Goal: Task Accomplishment & Management: Use online tool/utility

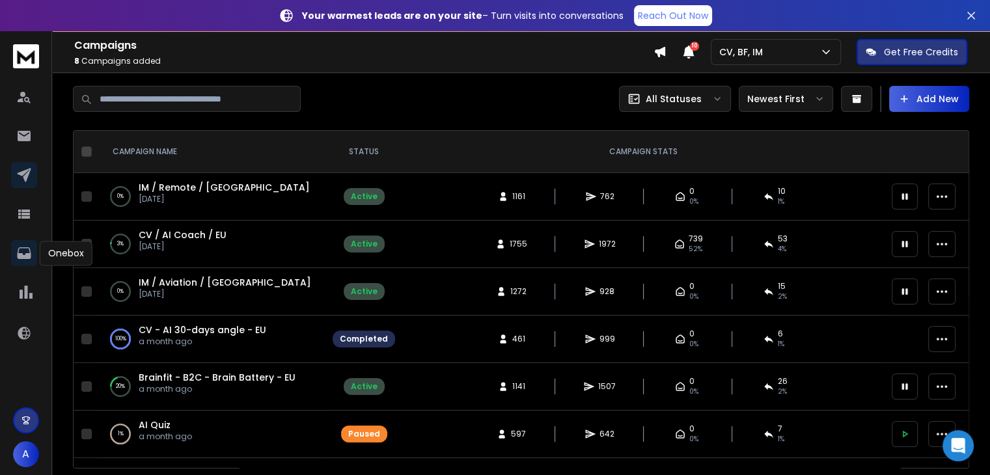
click at [26, 249] on icon at bounding box center [24, 253] width 16 height 16
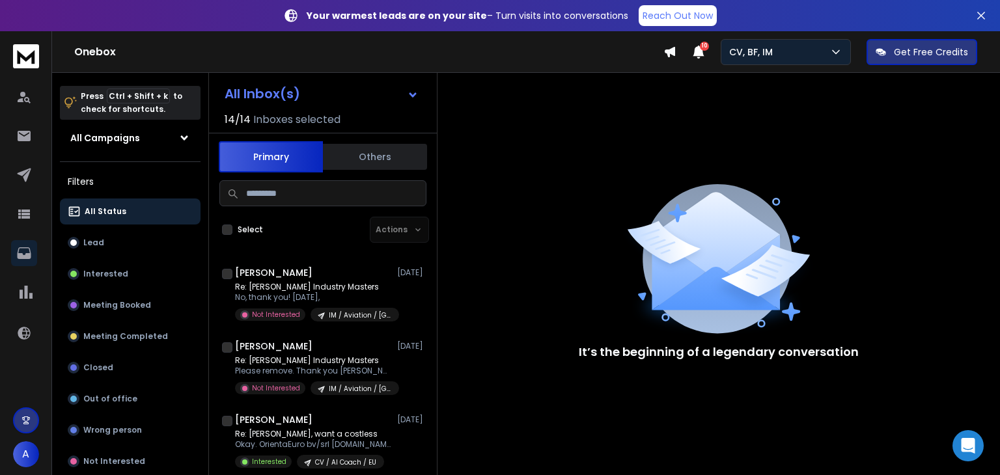
click at [811, 46] on div "CV, BF, IM" at bounding box center [785, 52] width 113 height 13
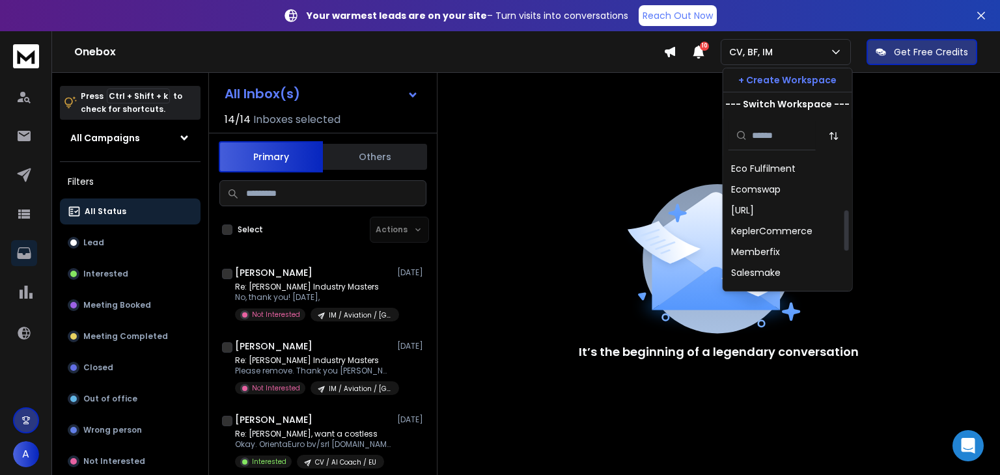
scroll to position [182, 0]
drag, startPoint x: 845, startPoint y: 171, endPoint x: 843, endPoint y: 227, distance: 56.0
click at [844, 227] on div at bounding box center [846, 235] width 5 height 40
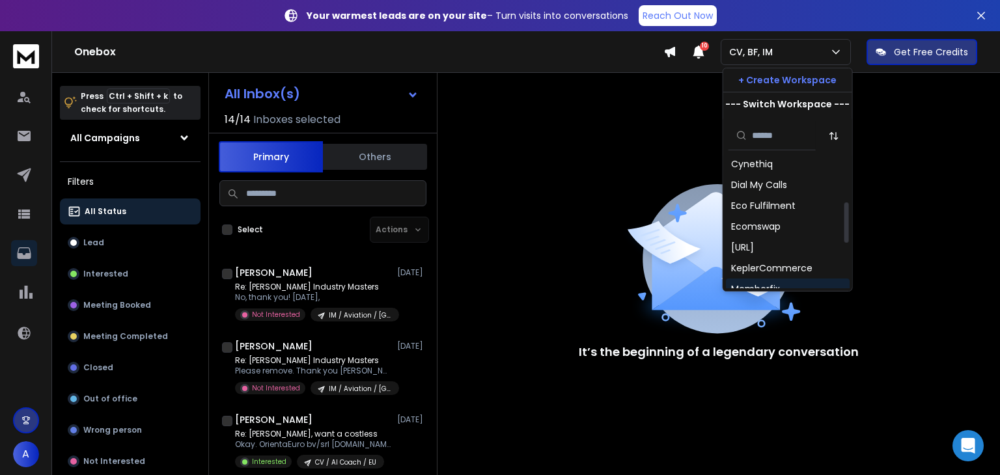
drag, startPoint x: 847, startPoint y: 228, endPoint x: 847, endPoint y: 211, distance: 16.9
click at [847, 211] on div at bounding box center [846, 222] width 5 height 40
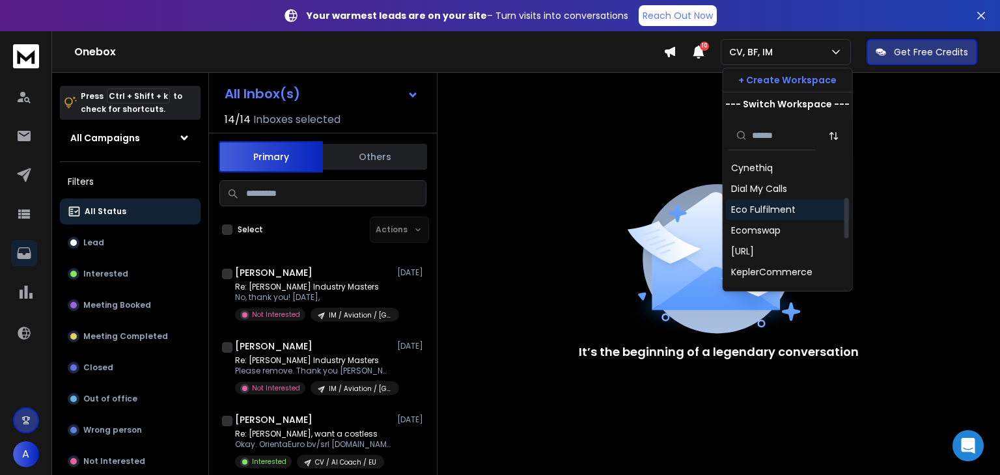
click at [786, 203] on div "Eco Fulfilment" at bounding box center [763, 209] width 64 height 13
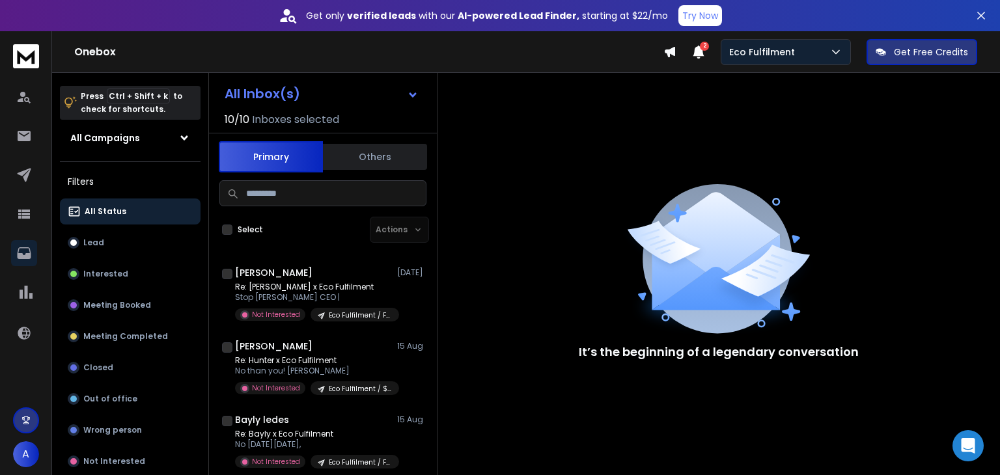
click at [785, 48] on p "Eco Fulfilment" at bounding box center [764, 52] width 71 height 13
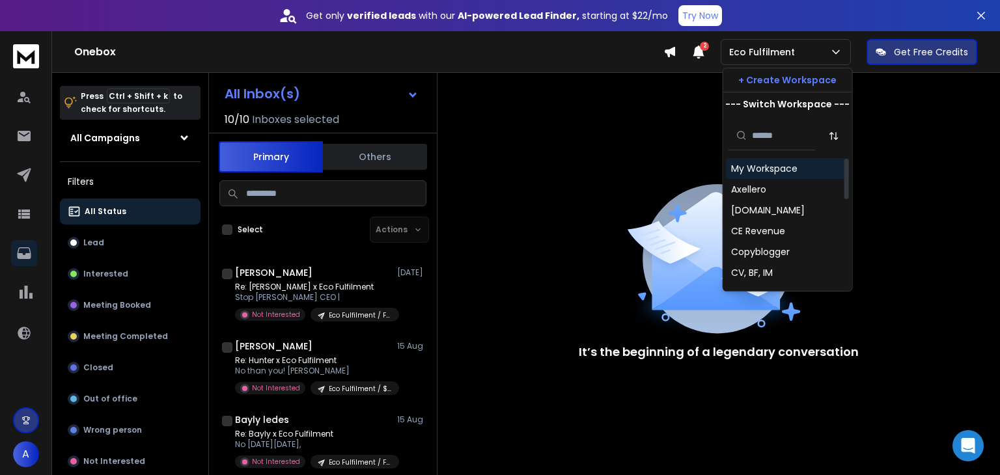
drag, startPoint x: 849, startPoint y: 172, endPoint x: 848, endPoint y: 182, distance: 10.4
click at [848, 182] on div "My Workspace Axellero Brons.io CE Revenue Copyblogger CV, BF, IM Cynethiq Dial …" at bounding box center [788, 223] width 124 height 130
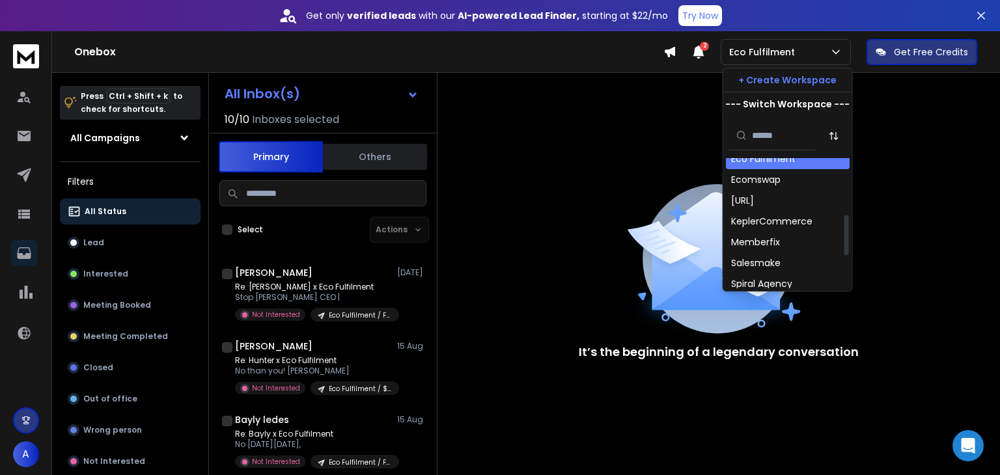
scroll to position [183, 0]
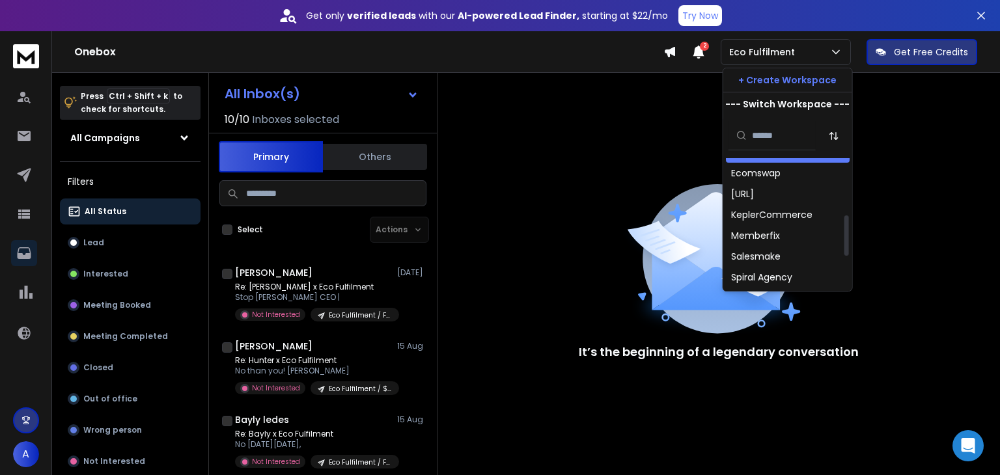
drag, startPoint x: 843, startPoint y: 182, endPoint x: 849, endPoint y: 238, distance: 56.9
click at [849, 238] on div at bounding box center [846, 235] width 5 height 40
click at [813, 249] on div "Salesmake" at bounding box center [788, 256] width 124 height 21
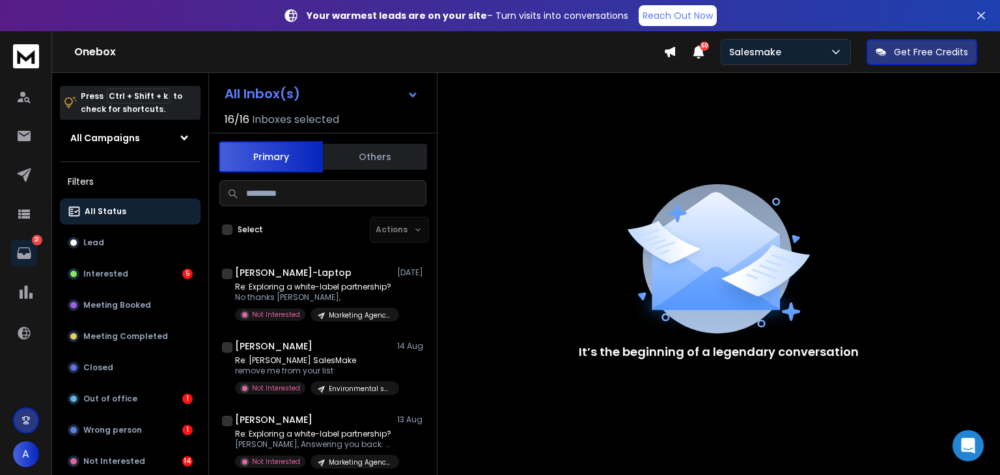
click at [797, 61] on button "Salesmake" at bounding box center [785, 52] width 130 height 26
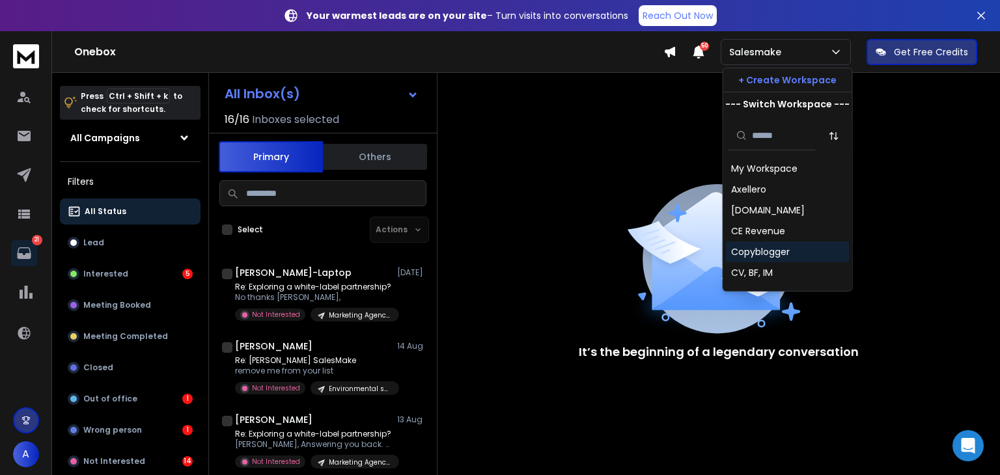
drag, startPoint x: 849, startPoint y: 175, endPoint x: 849, endPoint y: 185, distance: 10.4
click at [849, 185] on div "My Workspace Axellero Brons.io CE Revenue Copyblogger CV, BF, IM Cynethiq Dial …" at bounding box center [787, 223] width 129 height 135
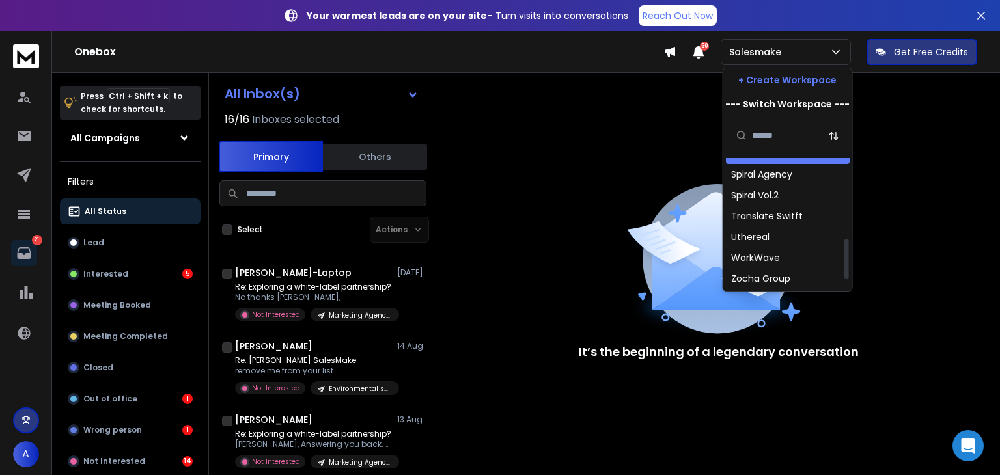
scroll to position [286, 0]
click at [846, 279] on div at bounding box center [846, 267] width 5 height 40
click at [782, 256] on div "WorkWave" at bounding box center [788, 257] width 124 height 21
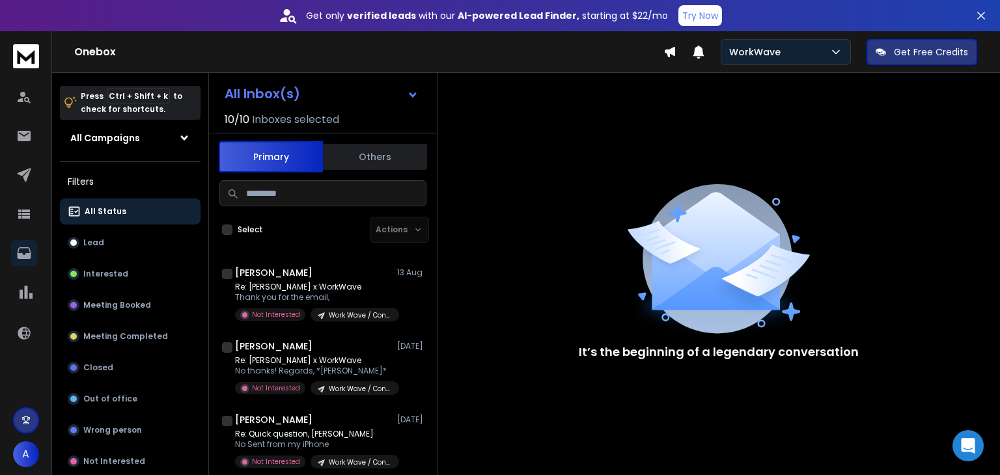
click at [796, 58] on button "WorkWave" at bounding box center [785, 52] width 130 height 26
